Goal: Communication & Community: Answer question/provide support

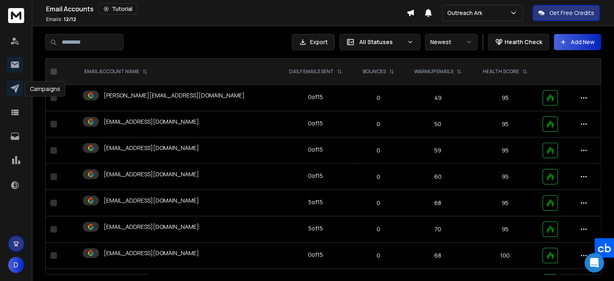
click at [17, 90] on icon at bounding box center [15, 89] width 10 height 10
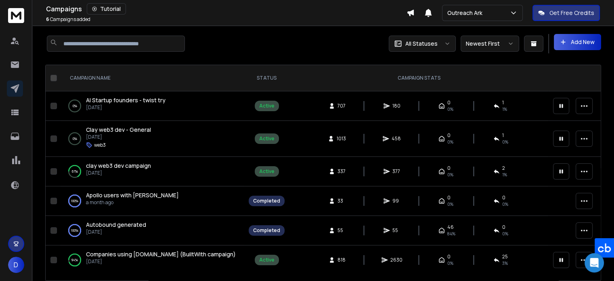
click at [155, 174] on div "67 % clay web3 dev campaign [DATE]" at bounding box center [152, 171] width 168 height 19
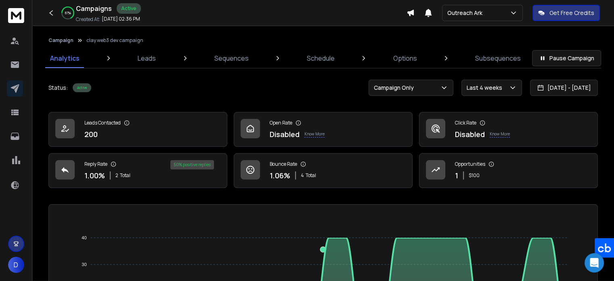
click at [139, 161] on link "Reply Rate 1.00 % 2 Total 50 % positive replies" at bounding box center [137, 170] width 179 height 35
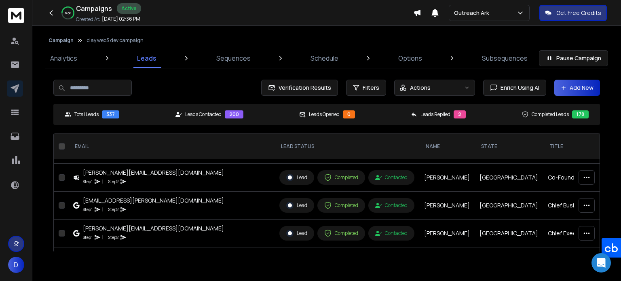
scroll to position [269, 0]
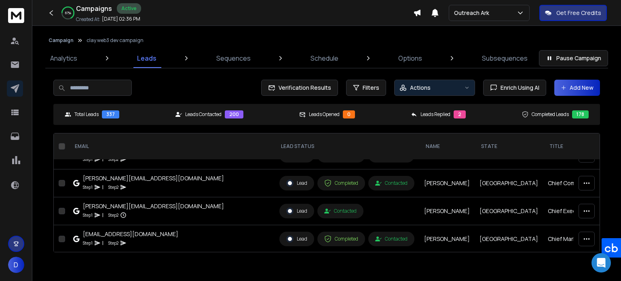
click at [454, 86] on div "Actions" at bounding box center [429, 88] width 61 height 8
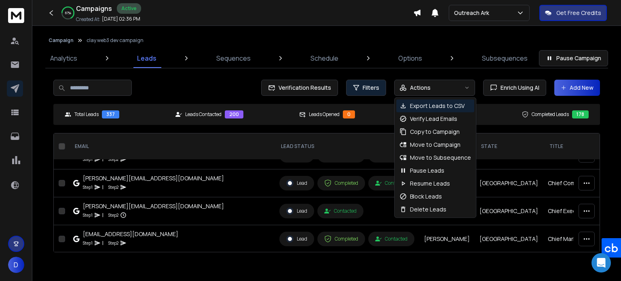
click at [368, 88] on span "Filters" at bounding box center [370, 88] width 17 height 8
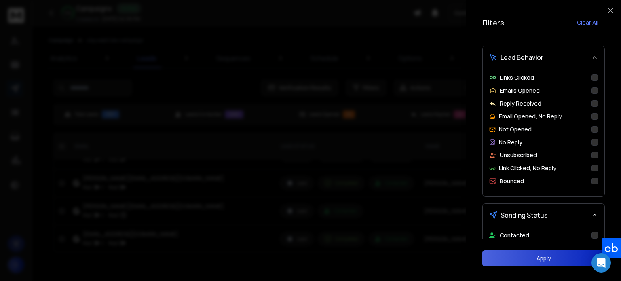
click at [591, 102] on button "Reply Received" at bounding box center [594, 103] width 6 height 6
click at [546, 261] on button "Apply" at bounding box center [543, 258] width 122 height 16
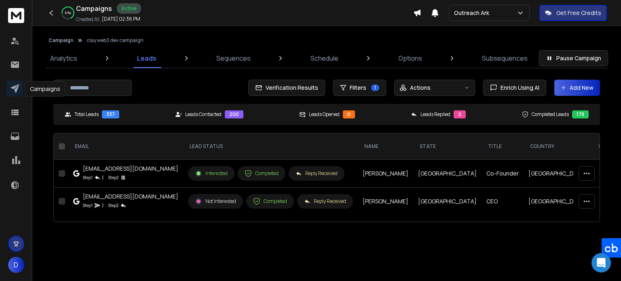
click at [19, 87] on icon at bounding box center [15, 89] width 10 height 10
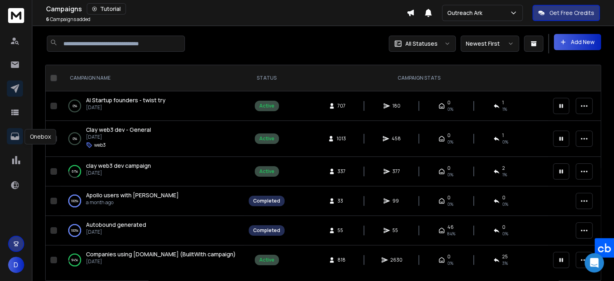
click at [16, 139] on icon at bounding box center [15, 136] width 8 height 7
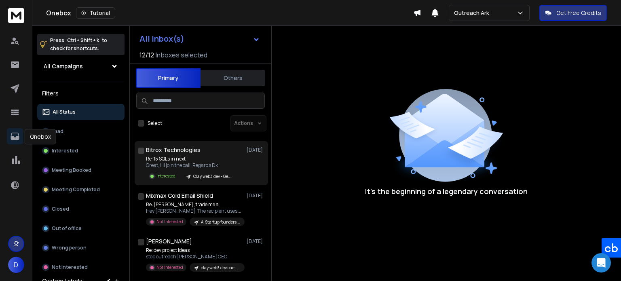
click at [207, 160] on p "Re: 15 SQLs in next" at bounding box center [191, 159] width 91 height 6
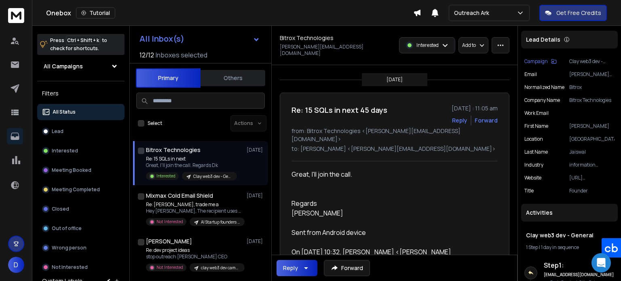
click at [210, 15] on div "Onebox Tutorial" at bounding box center [229, 12] width 367 height 11
click at [191, 160] on p "Re: 15 SQLs in next" at bounding box center [191, 159] width 91 height 6
click at [15, 88] on icon at bounding box center [15, 88] width 8 height 8
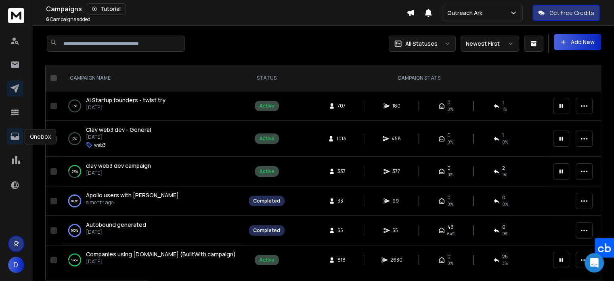
click at [18, 135] on icon at bounding box center [15, 136] width 8 height 7
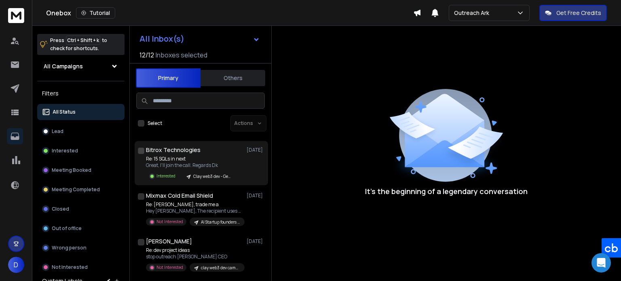
scroll to position [54, 0]
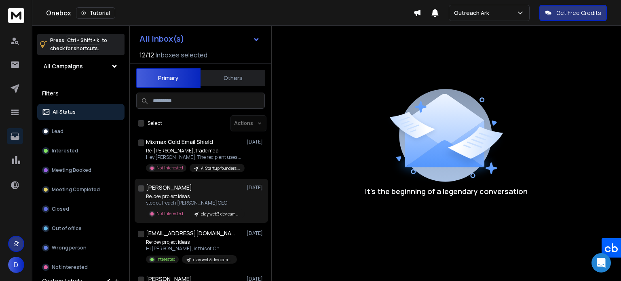
click at [212, 194] on p "Re: dev project ideas" at bounding box center [194, 196] width 97 height 6
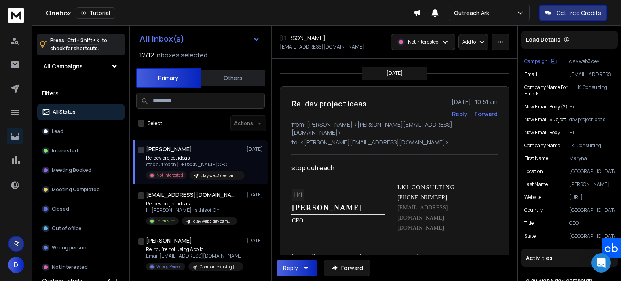
scroll to position [107, 0]
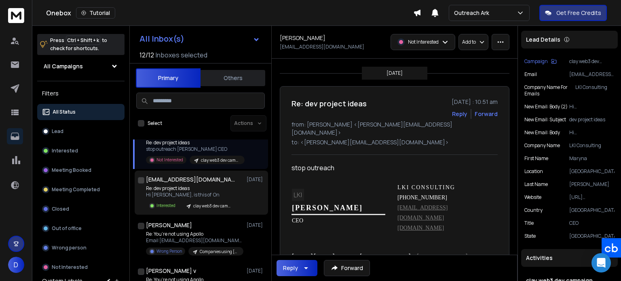
click at [211, 189] on p "Re: dev project ideas" at bounding box center [191, 188] width 91 height 6
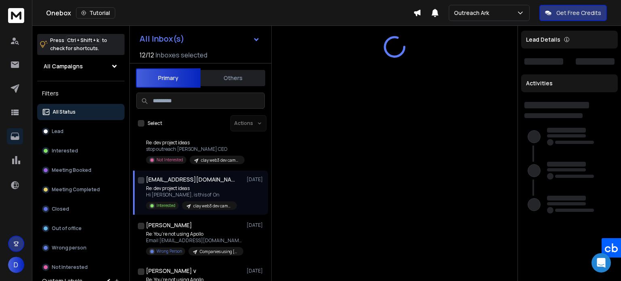
scroll to position [0, 0]
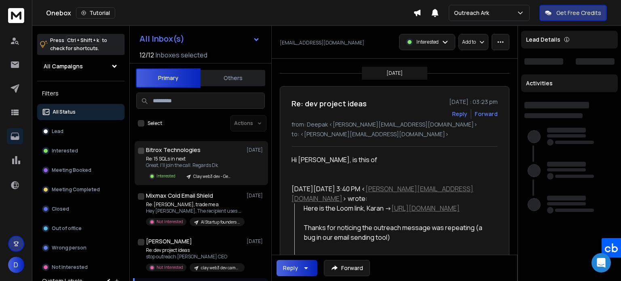
click at [215, 163] on p "Great, I'll join the call. Regards Dk" at bounding box center [191, 165] width 91 height 6
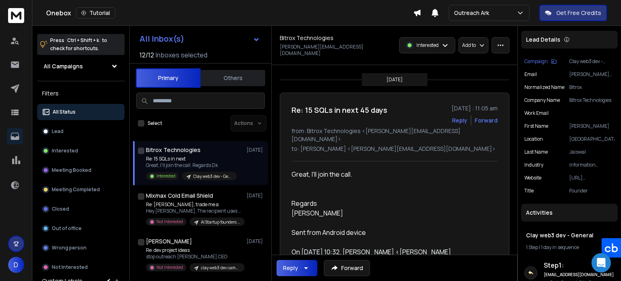
click at [253, 17] on div "Onebox Tutorial" at bounding box center [229, 12] width 367 height 11
click at [201, 16] on div "Onebox Tutorial" at bounding box center [229, 12] width 367 height 11
click at [15, 65] on icon at bounding box center [15, 64] width 8 height 6
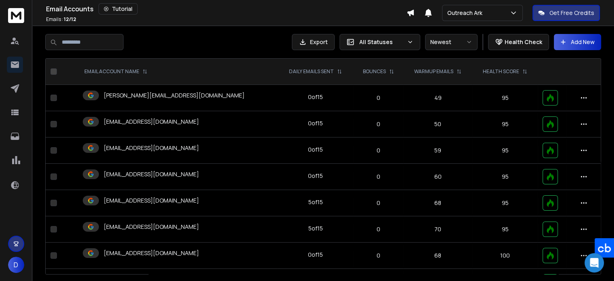
click at [242, 17] on div "Emails : 12 / 12" at bounding box center [226, 19] width 361 height 6
